Goal: Communication & Community: Share content

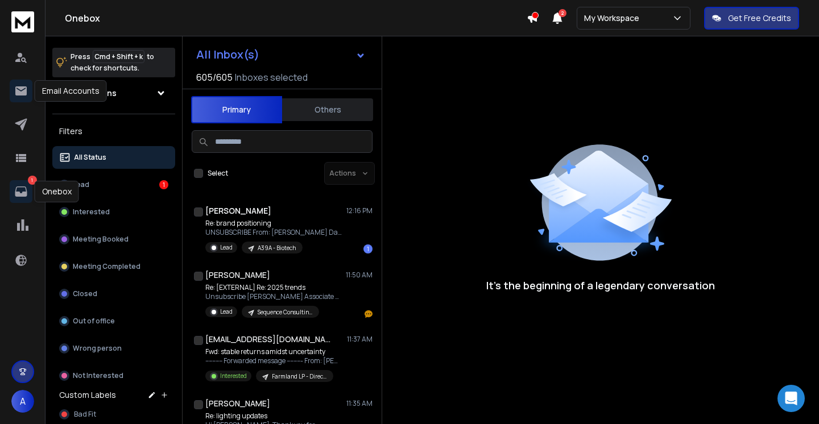
click at [26, 86] on icon at bounding box center [21, 91] width 14 height 14
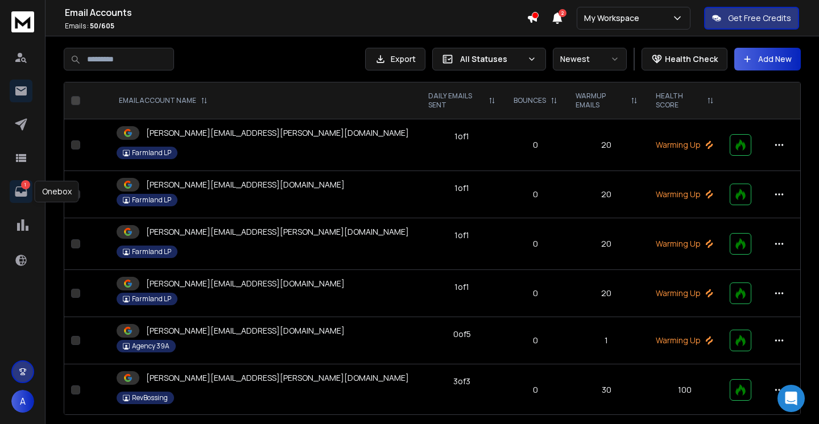
click at [21, 191] on icon at bounding box center [21, 192] width 14 height 14
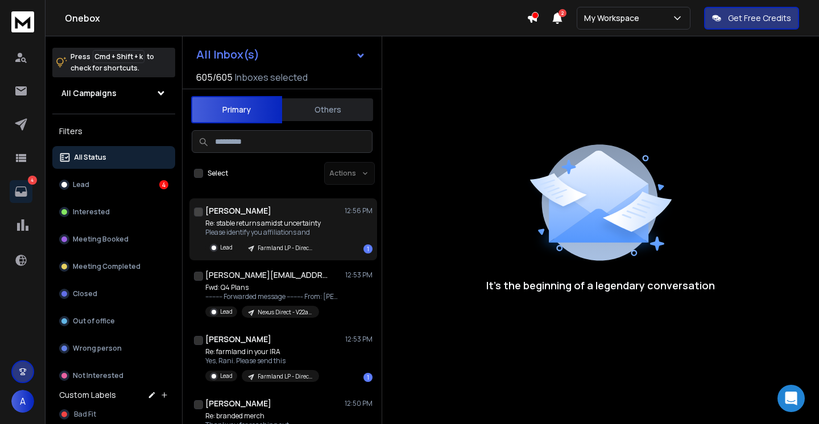
click at [274, 230] on p "Please identify you affiliations and" at bounding box center [262, 232] width 115 height 9
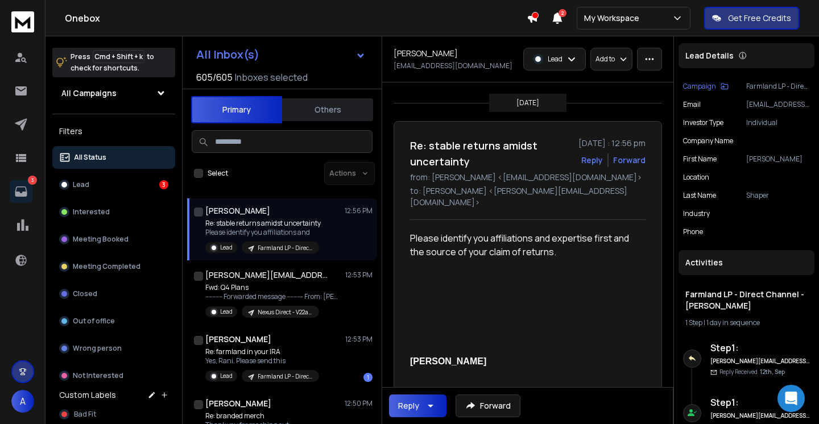
click at [624, 162] on div "Forward" at bounding box center [629, 160] width 32 height 11
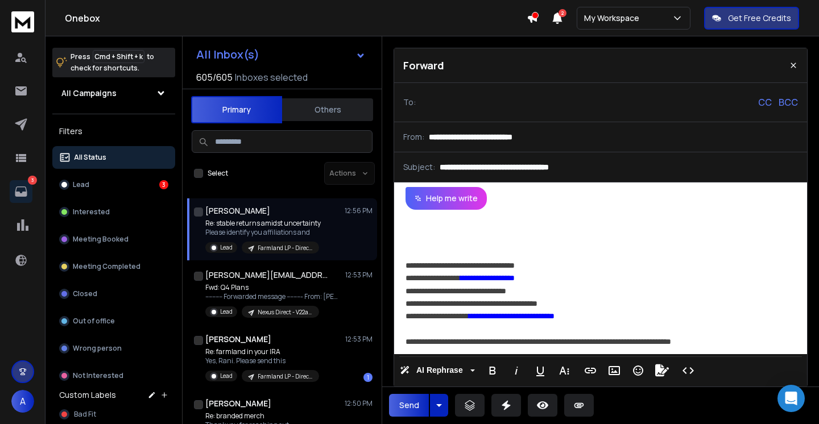
click at [451, 104] on input at bounding box center [460, 102] width 80 height 20
type input "**********"
click at [411, 404] on button "Send" at bounding box center [409, 405] width 40 height 23
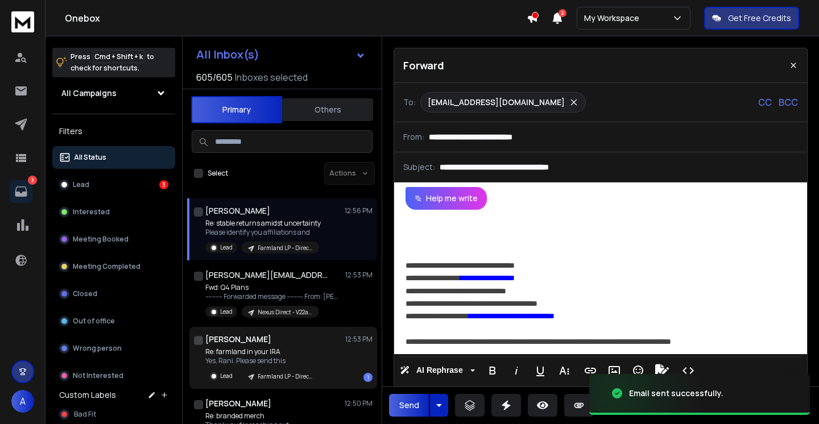
click at [285, 357] on p "Yes, Rani. Please send this" at bounding box center [262, 361] width 114 height 9
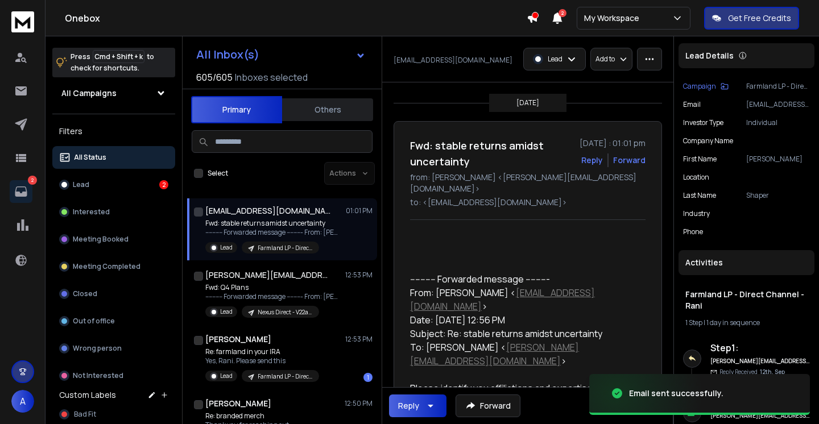
click at [567, 63] on icon at bounding box center [571, 59] width 9 height 9
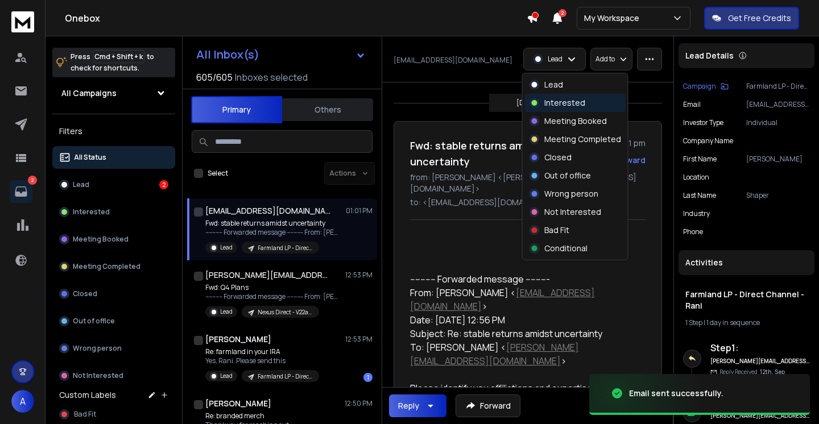
click at [556, 104] on p "Interested" at bounding box center [564, 102] width 41 height 11
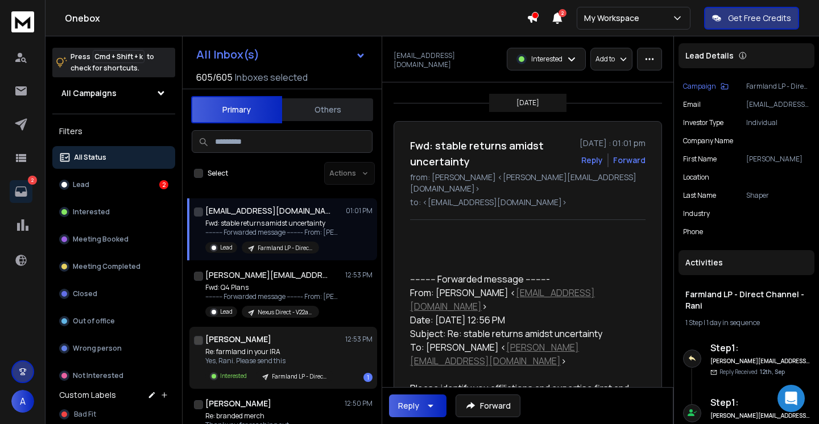
click at [282, 360] on p "Yes, Rani. Please send this" at bounding box center [269, 361] width 128 height 9
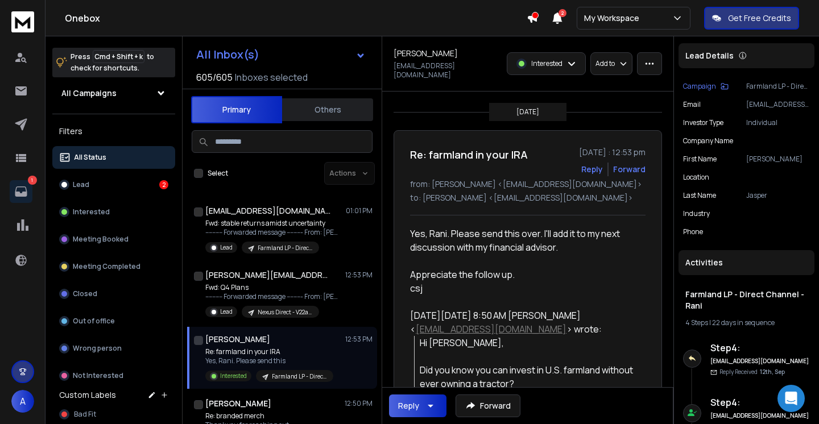
click at [552, 63] on p "Interested" at bounding box center [546, 63] width 31 height 9
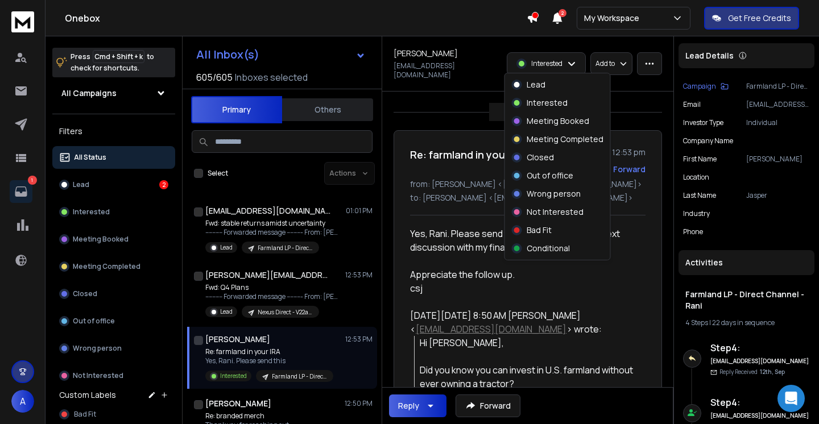
click at [642, 103] on div "[DATE]" at bounding box center [528, 112] width 268 height 18
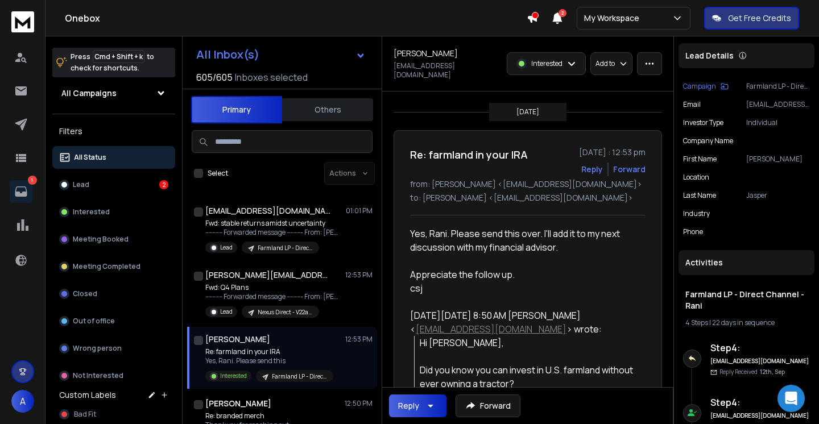
click at [629, 164] on div "Forward" at bounding box center [629, 169] width 32 height 11
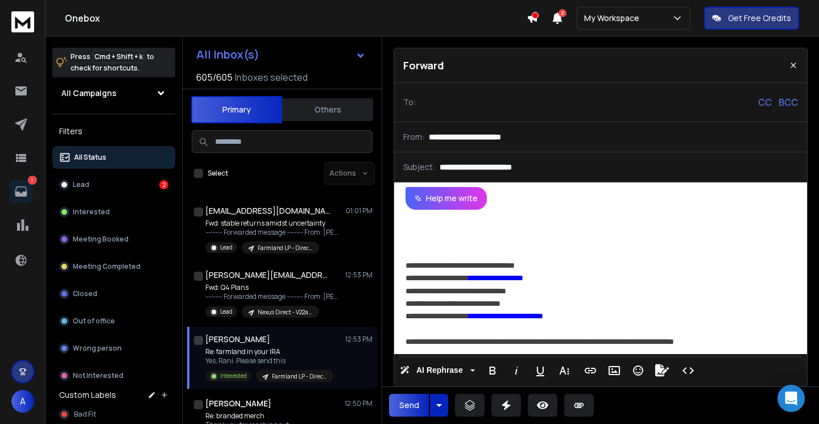
click at [466, 94] on input at bounding box center [460, 102] width 80 height 20
type input "**********"
click at [409, 408] on button "Send" at bounding box center [409, 405] width 40 height 23
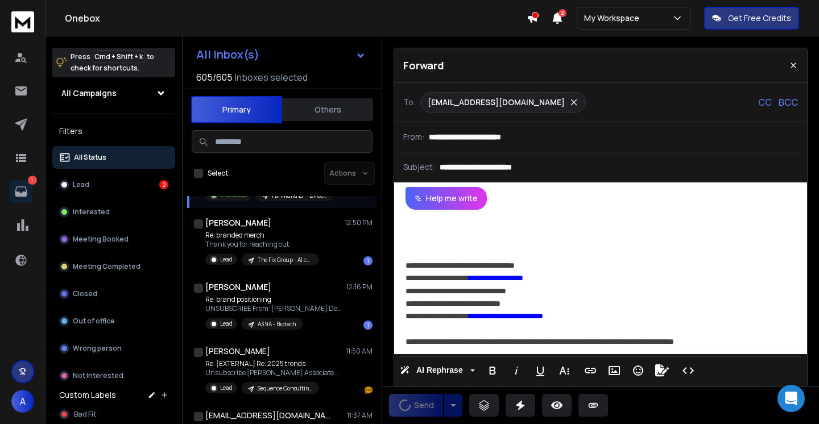
scroll to position [182, 0]
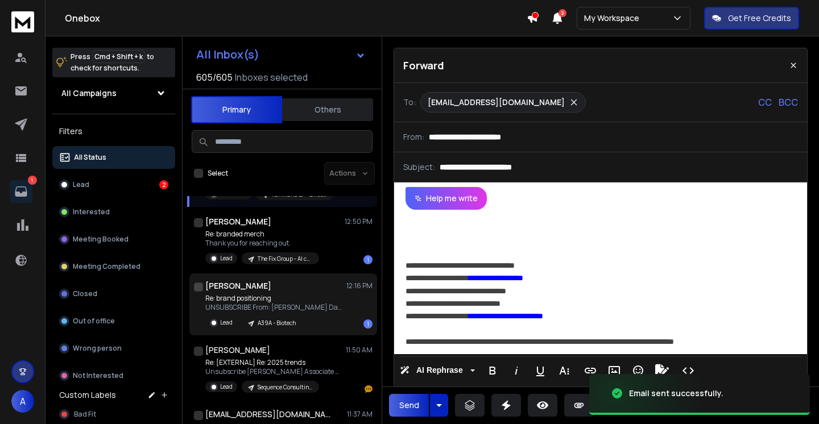
click at [282, 299] on p "Re: brand positioning" at bounding box center [273, 298] width 136 height 9
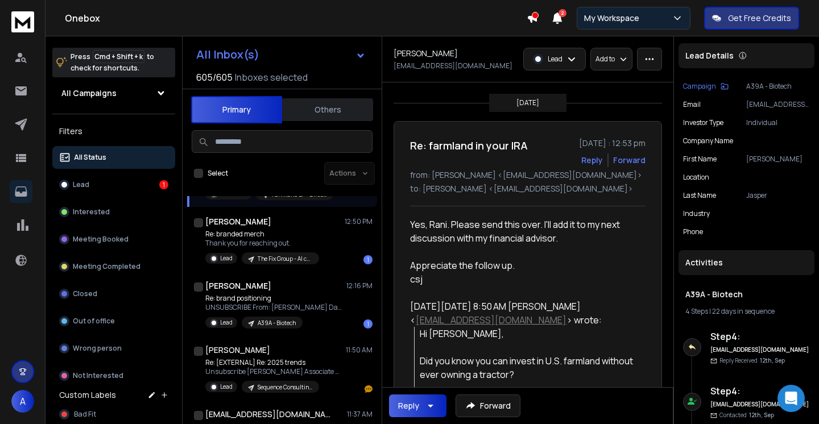
click at [634, 13] on p "My Workspace" at bounding box center [614, 18] width 60 height 11
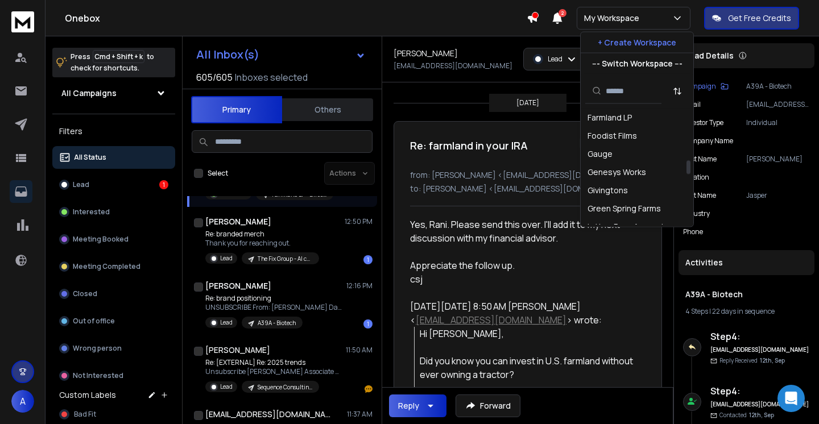
scroll to position [417, 0]
click at [608, 168] on div "Genesys Works" at bounding box center [617, 173] width 59 height 11
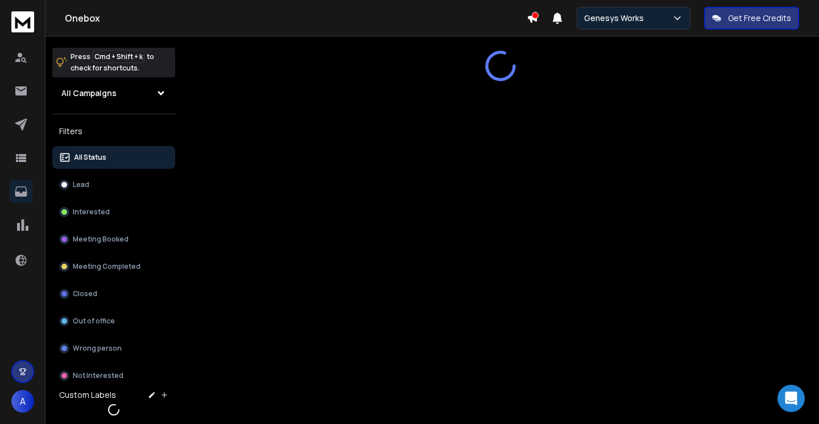
click at [624, 17] on p "Genesys Works" at bounding box center [616, 18] width 64 height 11
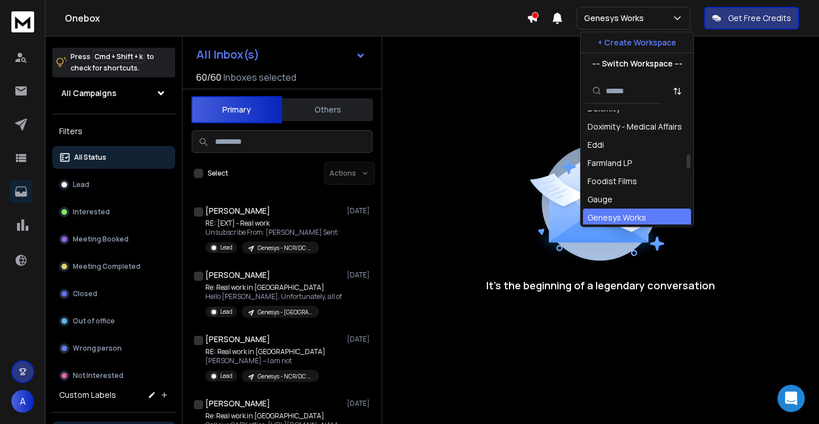
scroll to position [374, 0]
click at [613, 156] on div "Farmland LP" at bounding box center [610, 161] width 44 height 11
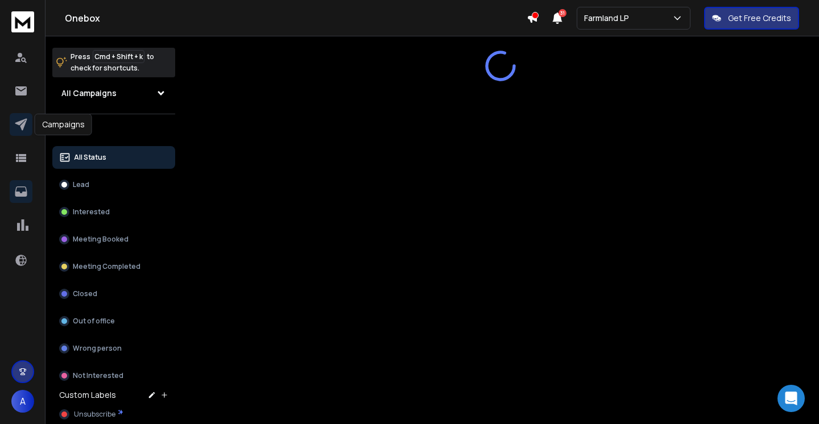
click at [23, 126] on icon at bounding box center [21, 124] width 12 height 12
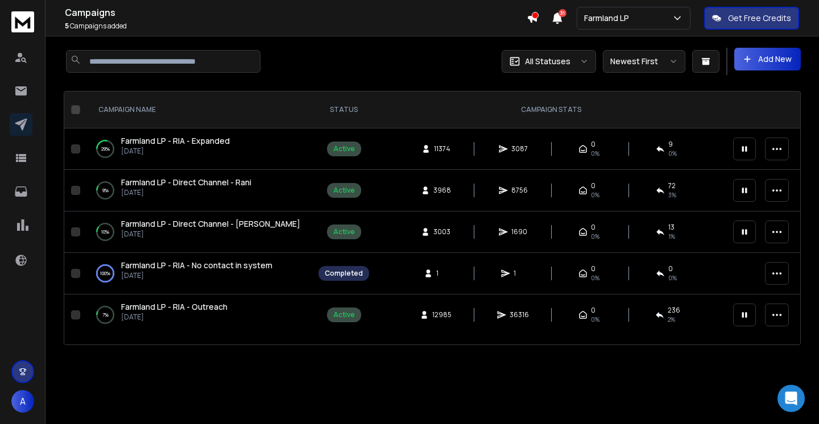
click at [181, 181] on span "Farmland LP - Direct Channel - Rani" at bounding box center [186, 182] width 130 height 11
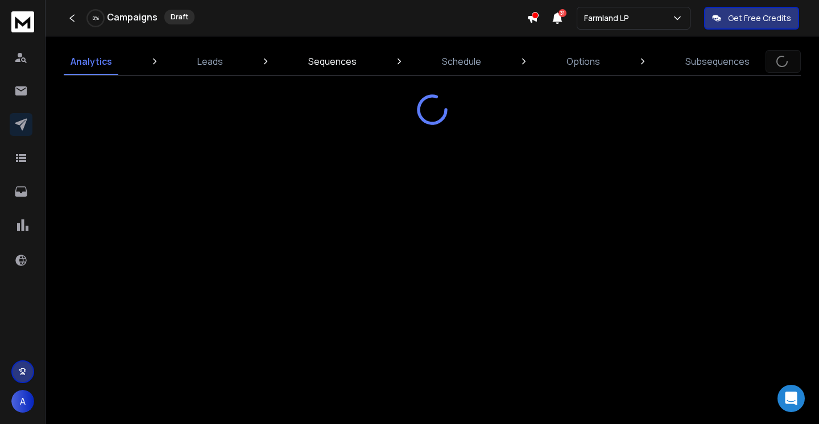
click at [329, 61] on p "Sequences" at bounding box center [332, 62] width 48 height 14
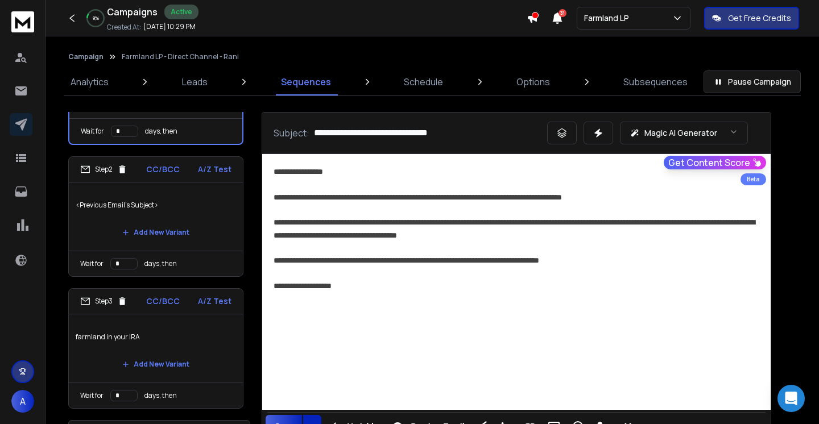
scroll to position [98, 0]
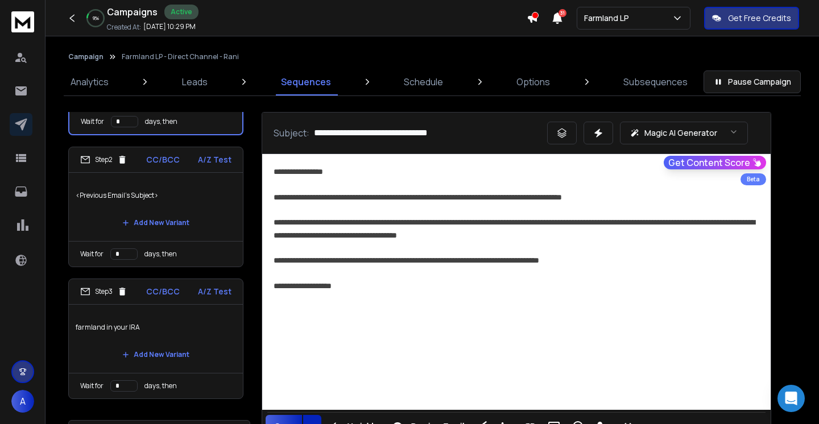
drag, startPoint x: 125, startPoint y: 256, endPoint x: 88, endPoint y: 252, distance: 37.7
click at [88, 252] on div "Wait for * days, then" at bounding box center [156, 254] width 174 height 26
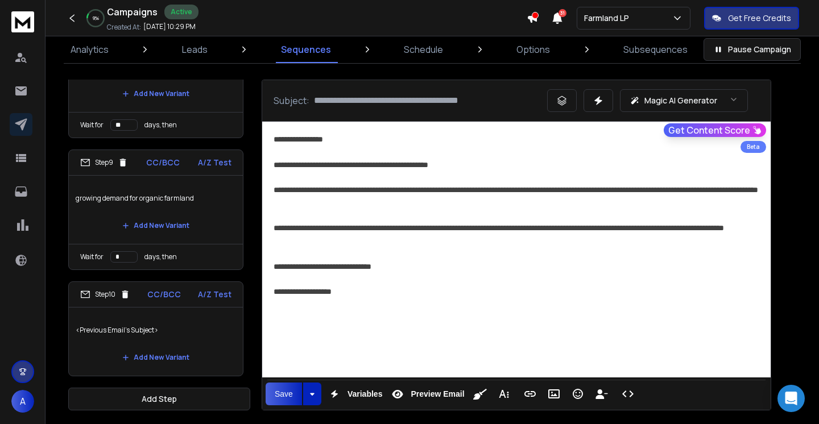
scroll to position [35, 0]
